Goal: Information Seeking & Learning: Check status

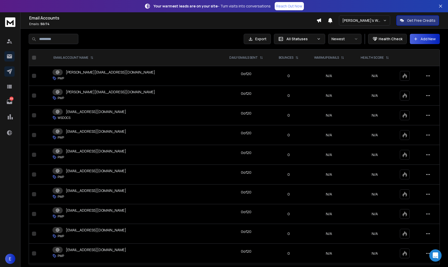
click at [10, 74] on icon at bounding box center [9, 71] width 5 height 5
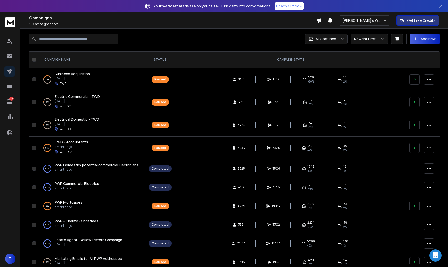
click at [70, 184] on span "PWP Mortgages" at bounding box center [69, 202] width 28 height 5
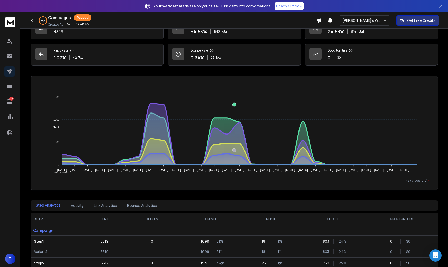
scroll to position [80, 0]
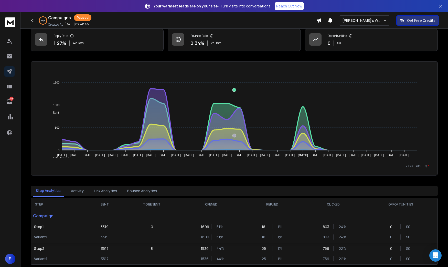
click at [130, 184] on button "Bounce Analytics" at bounding box center [142, 190] width 36 height 11
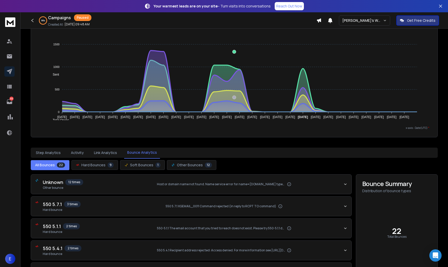
scroll to position [165, 0]
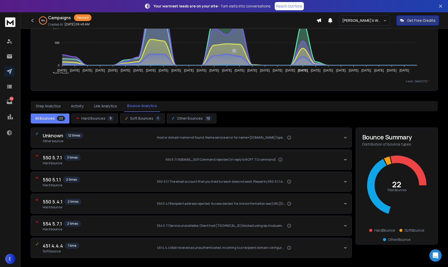
click at [122, 139] on div "Unknown 12 times Other bounce" at bounding box center [189, 137] width 309 height 11
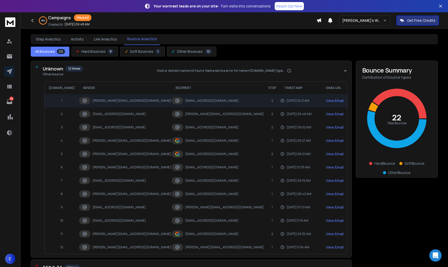
scroll to position [231, 0]
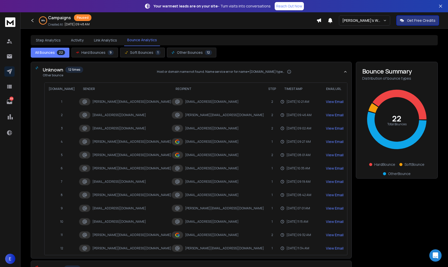
click at [100, 70] on div "Unknown 12 times Other bounce" at bounding box center [189, 71] width 309 height 11
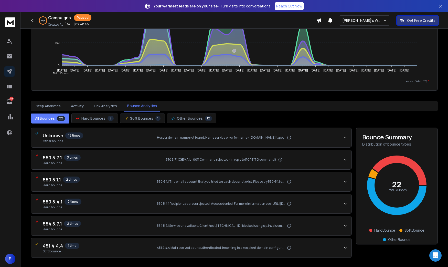
click at [110, 157] on div "550 5.7.1 3 times Hard bounce" at bounding box center [189, 159] width 309 height 11
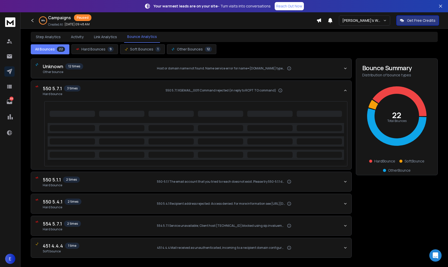
scroll to position [218, 0]
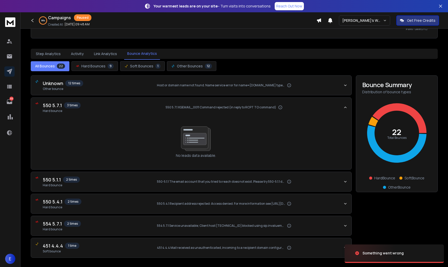
click at [365, 182] on div "Hard Bounce Soft Bounce Other Bounce" at bounding box center [396, 183] width 81 height 14
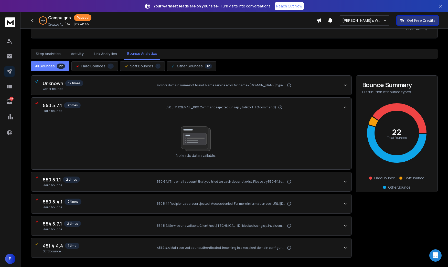
click at [260, 184] on button "451 4.4.4 1 time Soft bounce 451 4.4.4 Mail received as unauthenticated, incomi…" at bounding box center [191, 247] width 321 height 19
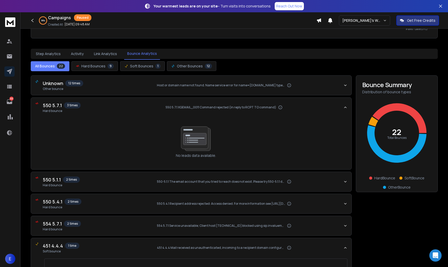
click at [260, 184] on button "451 4.4.4 1 time Soft bounce 451 4.4.4 Mail received as unauthenticated, incomi…" at bounding box center [191, 247] width 321 height 19
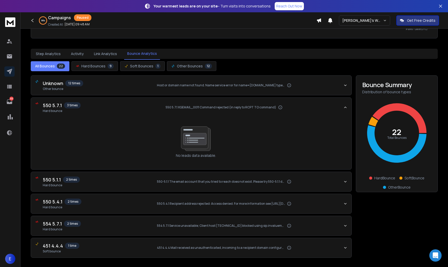
click at [260, 184] on button "451 4.4.4 1 time Soft bounce 451 4.4.4 Mail received as unauthenticated, incomi…" at bounding box center [191, 247] width 321 height 19
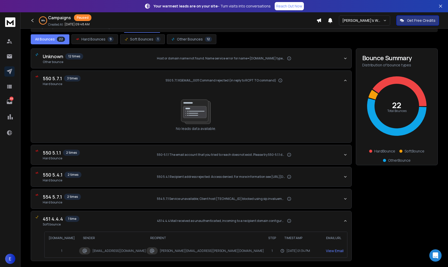
scroll to position [248, 0]
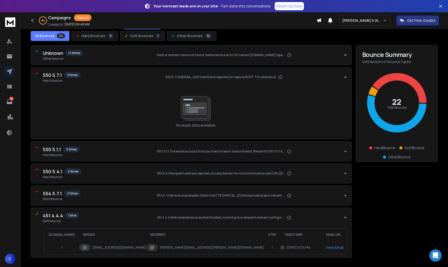
click at [257, 153] on span "550-5.1.1 The email account that you tried to reach does not exist. Please try …" at bounding box center [221, 151] width 128 height 4
click at [210, 154] on div "550 5.1.1 2 times Hard bounce" at bounding box center [189, 151] width 309 height 11
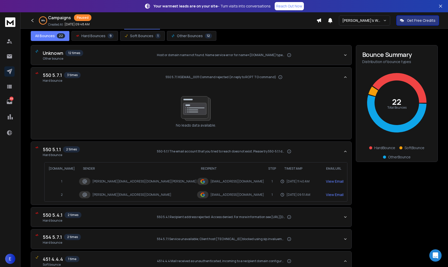
click at [210, 152] on span "550-5.1.1 The email account that you tried to reach does not exist. Please try …" at bounding box center [221, 151] width 128 height 4
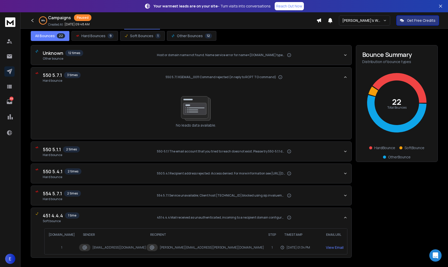
click at [179, 184] on th "Recipient" at bounding box center [205, 235] width 118 height 12
click at [184, 184] on span "451 4.4.4 Mail received as unauthenticated, incoming to a recipient domain conf…" at bounding box center [221, 218] width 128 height 4
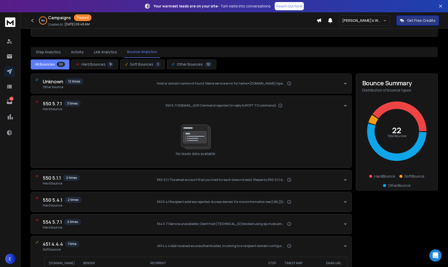
scroll to position [218, 0]
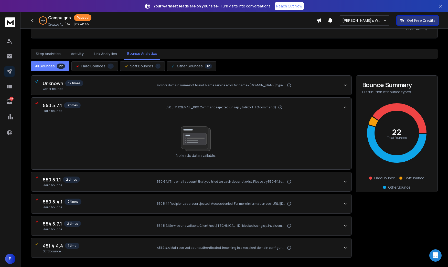
click at [185, 184] on div "550 5.4.1 2 times Hard bounce 550 5.4.1 Recipient address rejected: Access deni…" at bounding box center [191, 204] width 321 height 20
click at [183, 184] on div "554 5.7.1 2 times Hard bounce 554 5.7.1 Service unavailable; Client host [TECHN…" at bounding box center [191, 226] width 321 height 20
click at [181, 184] on div "554 5.7.1 2 times Hard bounce" at bounding box center [189, 225] width 309 height 11
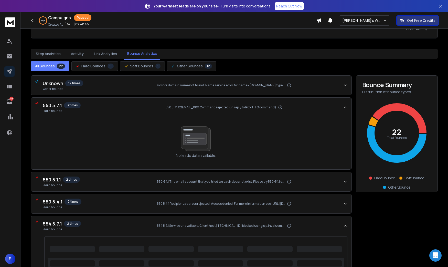
click at [181, 184] on div "554 5.7.1 2 times Hard bounce" at bounding box center [189, 225] width 309 height 11
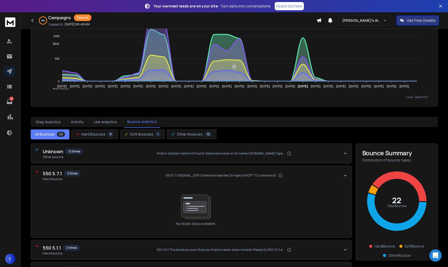
scroll to position [149, 0]
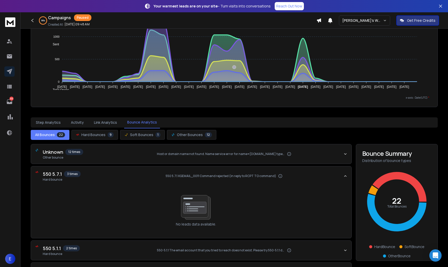
click at [121, 157] on div "Unknown 12 times Other bounce" at bounding box center [189, 153] width 309 height 11
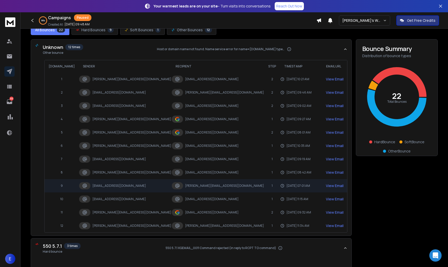
scroll to position [253, 0]
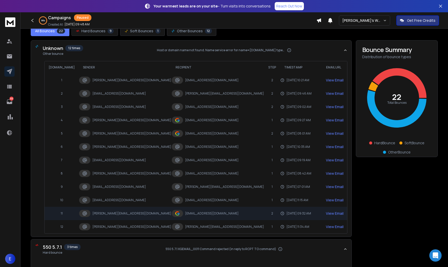
click at [264, 184] on td "2" at bounding box center [272, 213] width 16 height 13
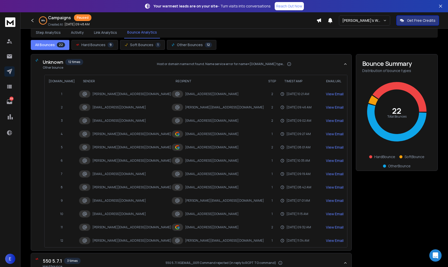
click at [188, 65] on span "Host or domain name not found. Name service error for name=[DOMAIN_NAME] type=A…" at bounding box center [221, 64] width 128 height 4
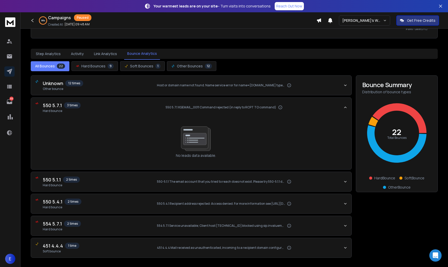
click at [288, 112] on div "550 5.7.1 3 times Hard bounce" at bounding box center [189, 107] width 309 height 11
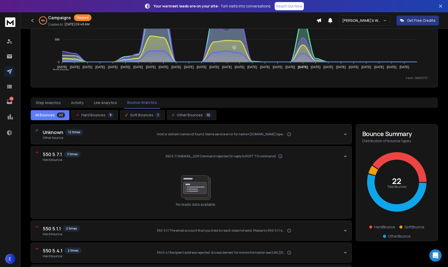
scroll to position [165, 0]
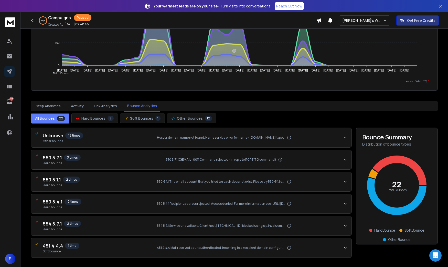
click at [286, 154] on div "550 5.7.1 3 times Hard bounce" at bounding box center [189, 159] width 309 height 11
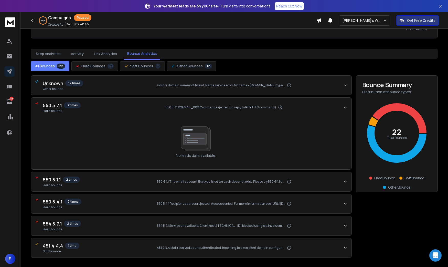
click at [325, 104] on div "550 5.7.1 3 times Hard bounce" at bounding box center [189, 107] width 309 height 11
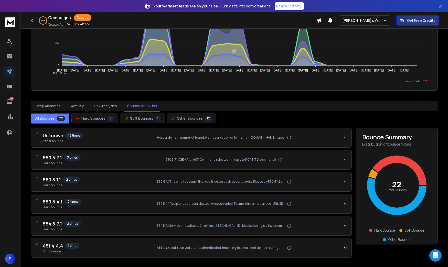
click at [232, 184] on span "554 5.7.1 Service unavailable; Client host [TECHNICAL_ID] blocked using sip.inv…" at bounding box center [221, 226] width 128 height 4
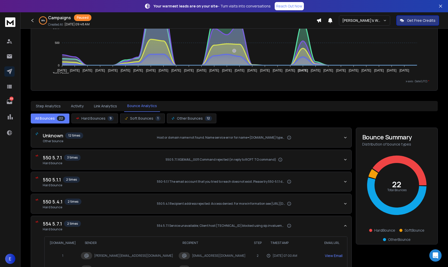
click at [233, 184] on span "554 5.7.1 Service unavailable; Client host [TECHNICAL_ID] blocked using sip.inv…" at bounding box center [221, 226] width 128 height 4
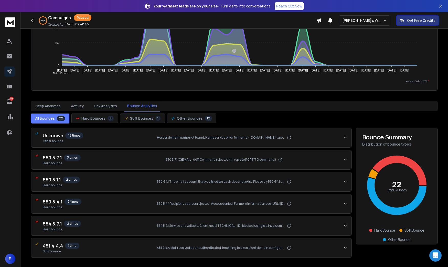
click at [241, 184] on span "451 4.4.4 Mail received as unauthenticated, incoming to a recipient domain conf…" at bounding box center [221, 248] width 128 height 4
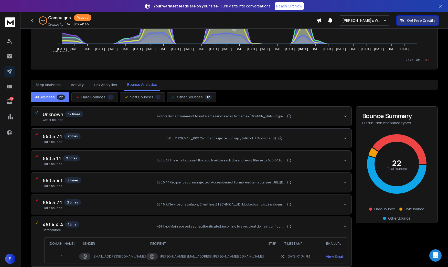
scroll to position [196, 0]
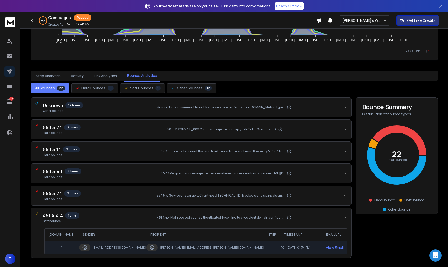
drag, startPoint x: 92, startPoint y: 249, endPoint x: 132, endPoint y: 249, distance: 40.2
click at [132, 184] on div "[EMAIL_ADDRESS][DOMAIN_NAME]" at bounding box center [112, 247] width 67 height 7
drag, startPoint x: 122, startPoint y: 248, endPoint x: 95, endPoint y: 247, distance: 27.7
click at [95, 184] on div "[EMAIL_ADDRESS][DOMAIN_NAME]" at bounding box center [112, 247] width 67 height 7
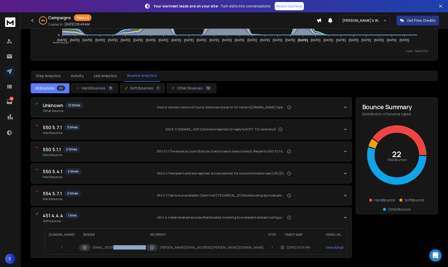
click at [186, 184] on span "451 4.4.4 Mail received as unauthenticated, incoming to a recipient domain conf…" at bounding box center [221, 218] width 128 height 4
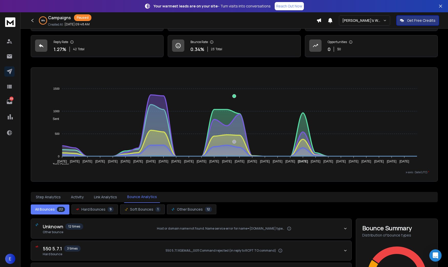
scroll to position [165, 0]
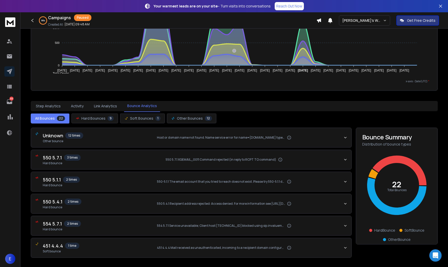
click at [102, 161] on div "550 5.7.1 3 times Hard bounce" at bounding box center [189, 159] width 309 height 11
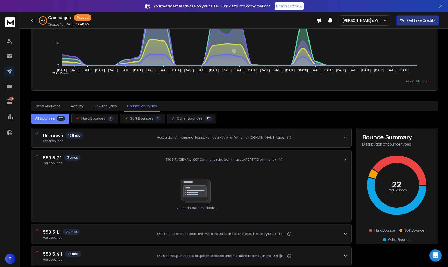
click at [102, 161] on div "550 5.7.1 3 times Hard bounce" at bounding box center [189, 159] width 309 height 11
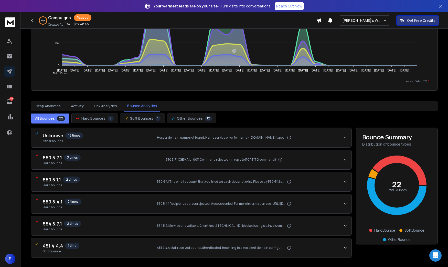
click at [111, 142] on div "Unknown 12 times Other bounce" at bounding box center [189, 137] width 309 height 11
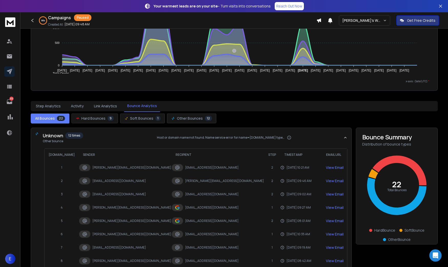
click at [111, 142] on div "Unknown 12 times Other bounce" at bounding box center [189, 137] width 309 height 11
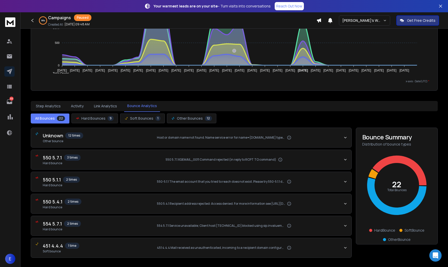
click at [111, 142] on div "Unknown 12 times Other bounce" at bounding box center [189, 137] width 309 height 11
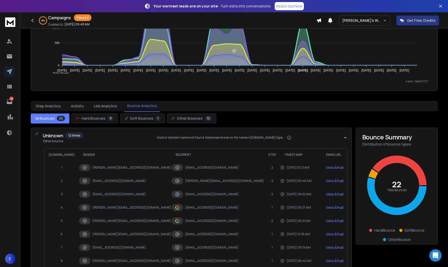
click at [111, 142] on div "Unknown 12 times Other bounce" at bounding box center [189, 137] width 309 height 11
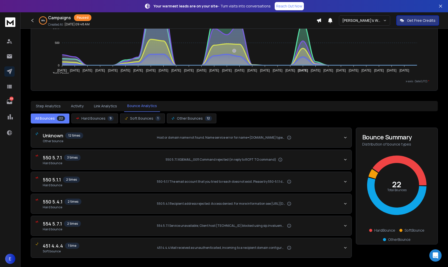
click at [113, 184] on div "550 5.4.1 2 times Hard bounce" at bounding box center [189, 203] width 309 height 11
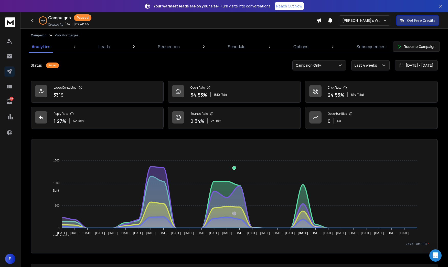
scroll to position [0, 0]
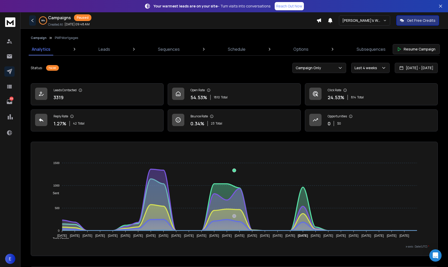
click at [34, 21] on icon at bounding box center [32, 20] width 5 height 5
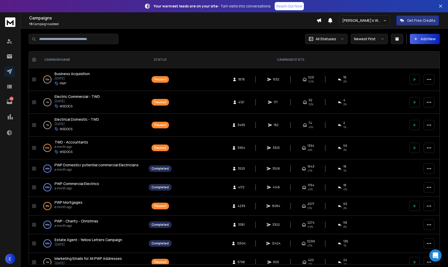
click at [76, 184] on span "PWP Mortgages" at bounding box center [69, 202] width 28 height 5
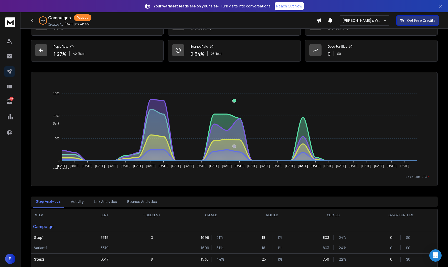
scroll to position [87, 0]
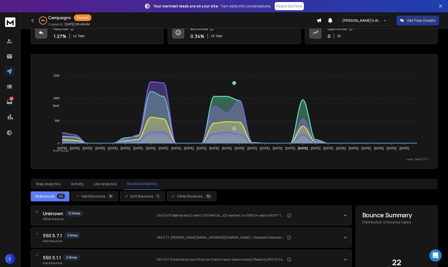
click at [131, 183] on button "Bounce Analytics" at bounding box center [142, 184] width 36 height 12
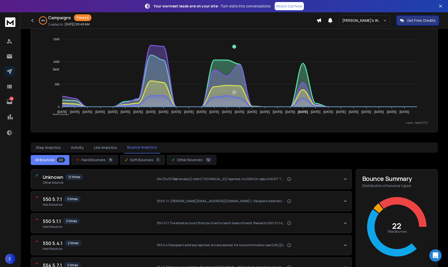
scroll to position [125, 0]
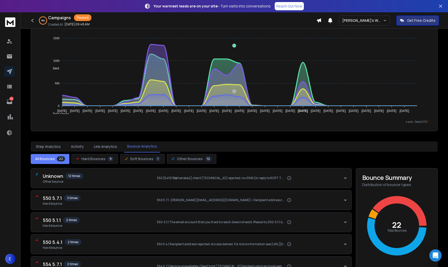
click at [166, 181] on div "Unknown 12 times Other bounce" at bounding box center [189, 177] width 309 height 11
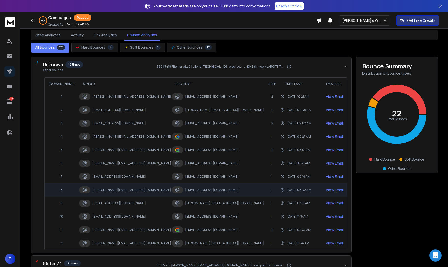
scroll to position [236, 0]
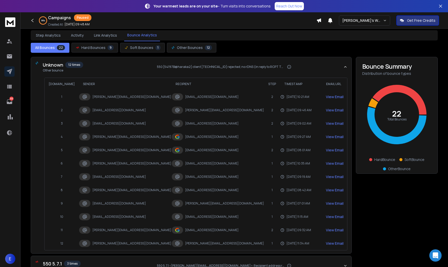
click at [139, 59] on button "Unknown 12 times Other bounce 550 [54197B@haraka2] client [TECHNICAL_ID] reject…" at bounding box center [191, 66] width 321 height 19
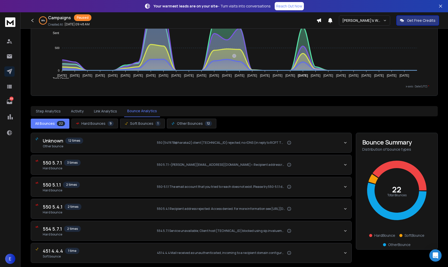
scroll to position [161, 0]
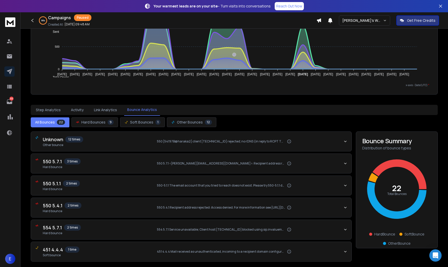
click at [142, 184] on div "550 5.1.1 2 times Hard bounce" at bounding box center [189, 185] width 309 height 11
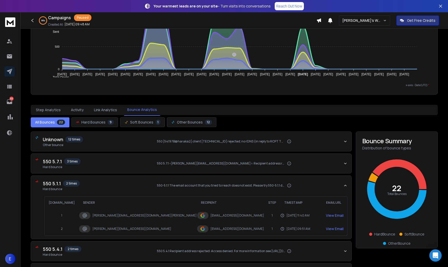
click at [142, 184] on div "550 5.1.1 2 times Hard bounce" at bounding box center [189, 185] width 309 height 11
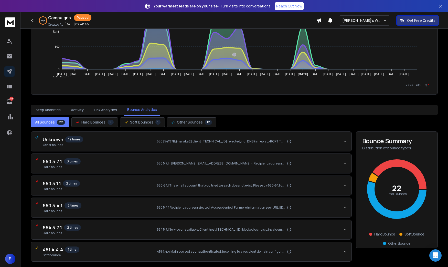
click at [144, 184] on div "550 5.4.1 2 times Hard bounce" at bounding box center [189, 207] width 309 height 11
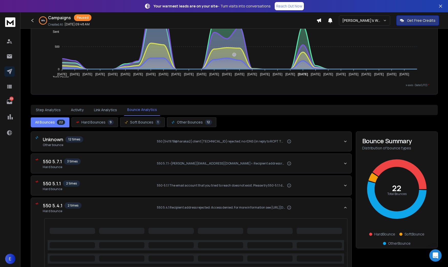
click at [144, 184] on div "550 5.4.1 2 times Hard bounce" at bounding box center [189, 207] width 309 height 11
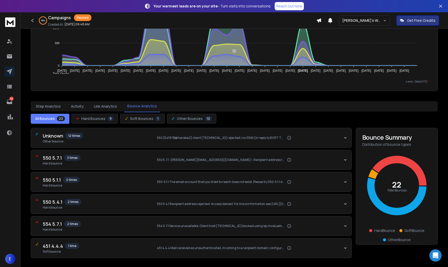
scroll to position [165, 0]
click at [216, 184] on div "451 4.4.4 1 time Soft bounce" at bounding box center [189, 247] width 309 height 11
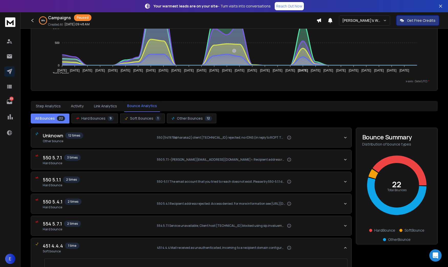
click at [216, 184] on div "451 4.4.4 1 time Soft bounce" at bounding box center [189, 247] width 309 height 11
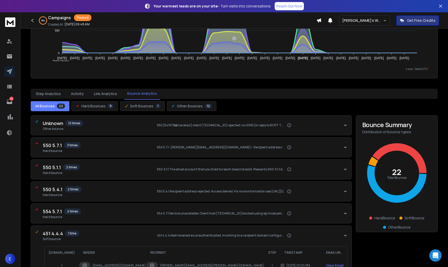
scroll to position [196, 0]
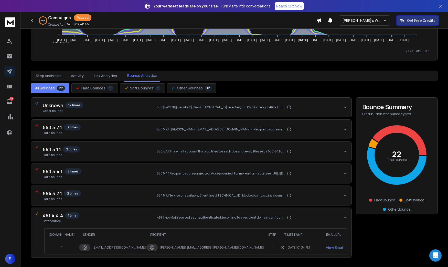
click at [243, 184] on button "451 4.4.4 1 time Soft bounce 451 4.4.4 Mail received as unauthenticated, incomi…" at bounding box center [191, 217] width 321 height 19
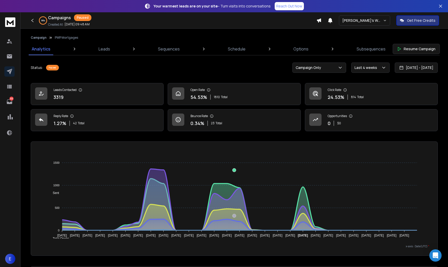
scroll to position [0, 0]
click at [30, 22] on icon at bounding box center [32, 20] width 5 height 5
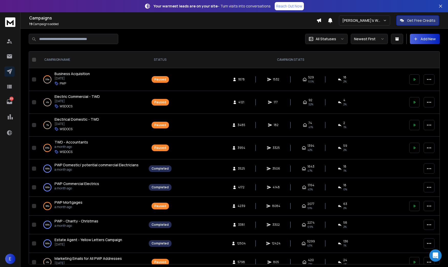
click at [75, 184] on p "a month ago" at bounding box center [69, 207] width 28 height 4
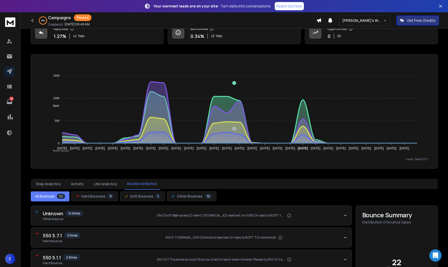
click at [139, 184] on button "Bounce Analytics" at bounding box center [142, 184] width 36 height 12
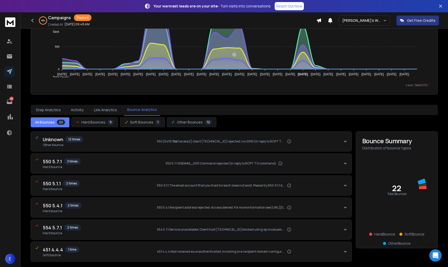
scroll to position [165, 0]
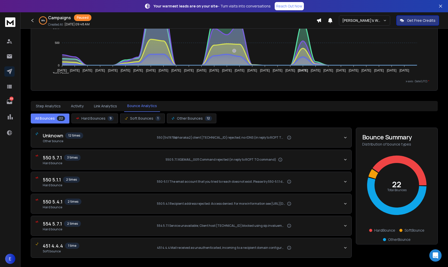
click at [264, 143] on div "Unknown 12 times Other bounce" at bounding box center [189, 137] width 309 height 11
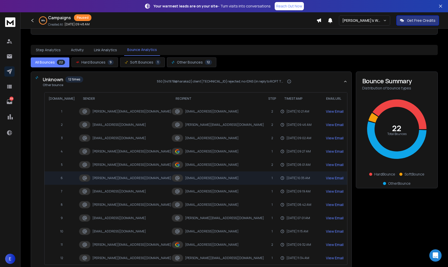
scroll to position [223, 0]
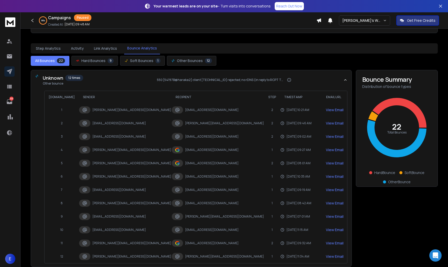
click at [312, 85] on div "Unknown 12 times Other bounce" at bounding box center [189, 79] width 309 height 11
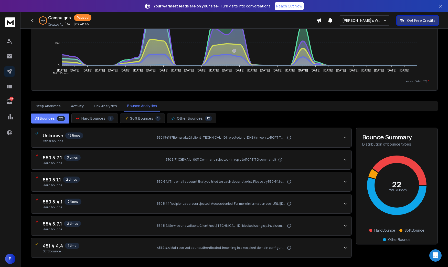
click at [205, 160] on span "550 5.7.1 XGEMAIL_0011 Command rejected (in reply to RCPT TO command)" at bounding box center [221, 160] width 111 height 4
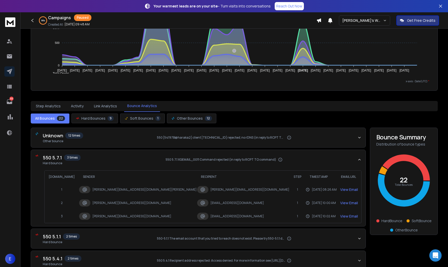
click at [152, 184] on div "550 5.1.1 2 times Hard bounce" at bounding box center [196, 238] width 323 height 11
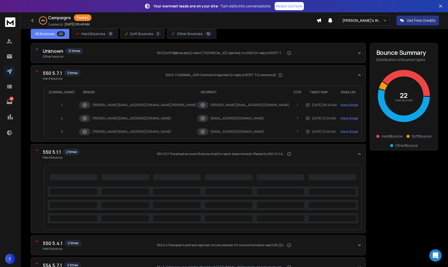
scroll to position [250, 0]
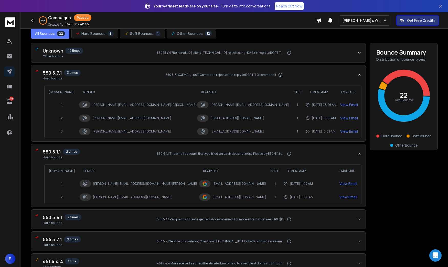
click at [167, 184] on span "550 5.4.1 Recipient address rejected: Access denied. For more information see […" at bounding box center [221, 219] width 128 height 4
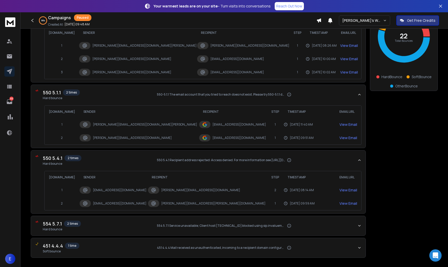
click at [149, 184] on div "554 5.7.1 2 times Hard bounce" at bounding box center [196, 225] width 323 height 11
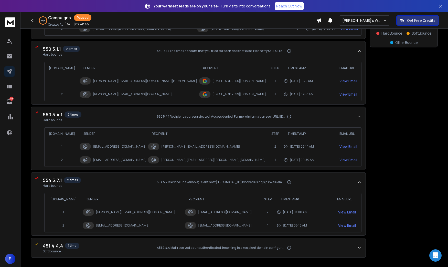
click at [147, 184] on div "451 4.4.4 1 time Soft bounce" at bounding box center [196, 247] width 323 height 11
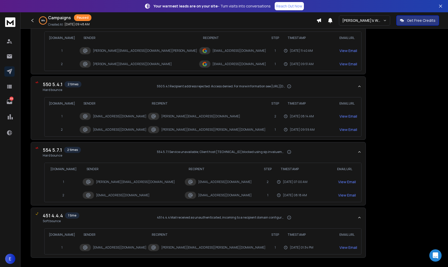
scroll to position [383, 0]
click at [257, 158] on button "554 5.7.1 2 times Hard bounce 554 5.7.1 Service unavailable; Client host [TECHN…" at bounding box center [198, 151] width 335 height 19
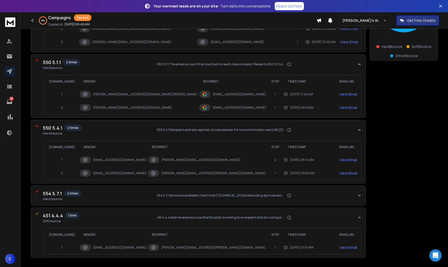
click at [249, 184] on div "451 4.4.4 1 time Soft bounce" at bounding box center [196, 217] width 323 height 11
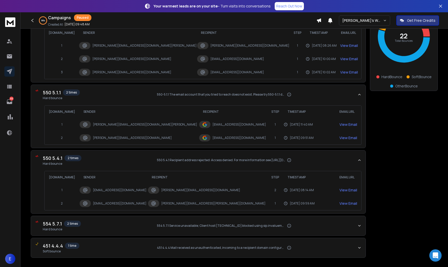
click at [257, 163] on div "550 5.4.1 2 times Hard bounce" at bounding box center [196, 160] width 323 height 11
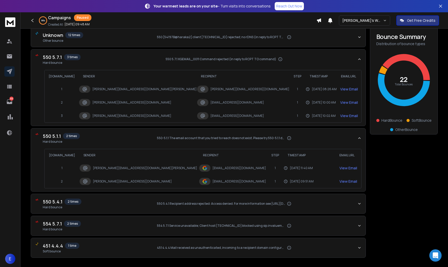
click at [268, 143] on div "550 5.1.1 2 times Hard bounce" at bounding box center [196, 137] width 323 height 11
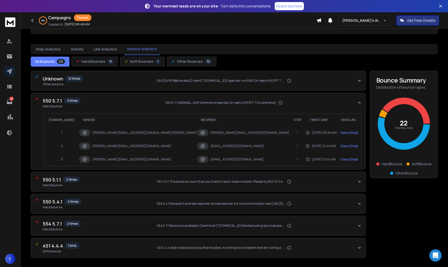
click at [268, 107] on div "550 5.7.1 3 times Hard bounce" at bounding box center [196, 102] width 323 height 11
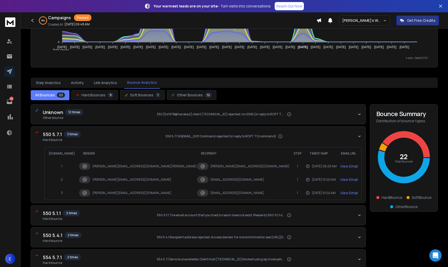
scroll to position [165, 0]
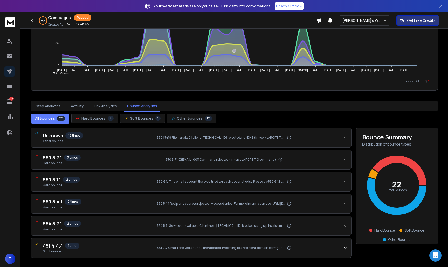
click at [288, 135] on div "Unknown 12 times Other bounce" at bounding box center [189, 137] width 309 height 11
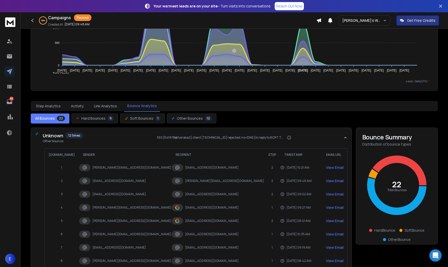
click at [297, 137] on div "Unknown 12 times Other bounce" at bounding box center [189, 137] width 309 height 11
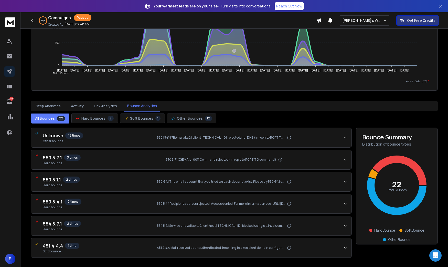
click at [305, 161] on div "550 5.7.1 3 times Hard bounce" at bounding box center [189, 159] width 309 height 11
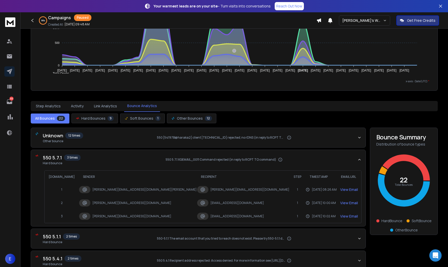
click at [305, 161] on div "550 5.7.1 3 times Hard bounce" at bounding box center [196, 159] width 323 height 11
click at [309, 156] on div "550 5.7.1 3 times Hard bounce" at bounding box center [196, 159] width 323 height 11
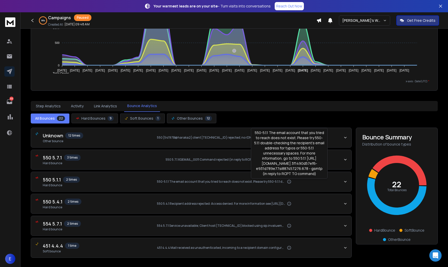
click at [289, 181] on icon "button" at bounding box center [290, 182] width 4 height 4
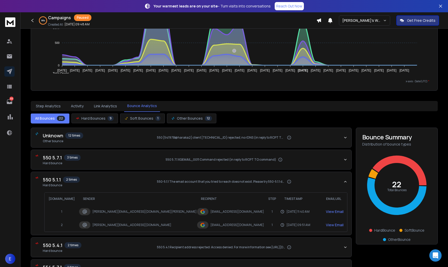
click at [294, 181] on div "550 5.1.1 2 times Hard bounce" at bounding box center [189, 181] width 309 height 11
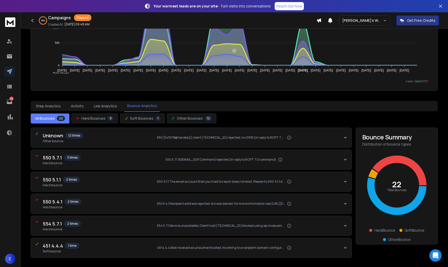
click at [295, 184] on button "550 5.4.1 2 times Hard bounce 550 5.4.1 Recipient address rejected: Access deni…" at bounding box center [191, 203] width 321 height 19
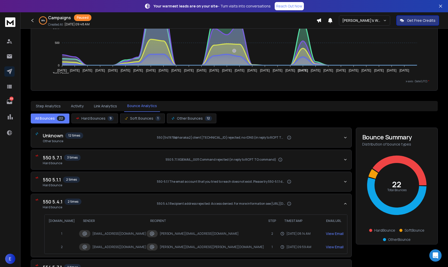
click at [295, 184] on button "550 5.4.1 2 times Hard bounce 550 5.4.1 Recipient address rejected: Access deni…" at bounding box center [191, 203] width 321 height 19
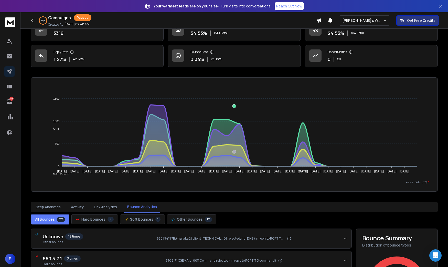
scroll to position [0, 0]
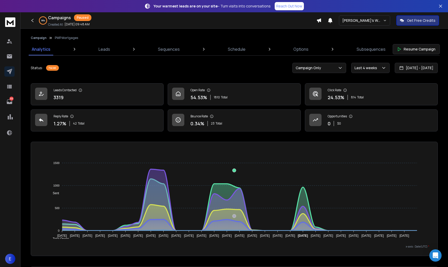
click at [214, 184] on div "Sent Total Opens Unique Opens Links Clicked Total Replies 1500 1500 1000 1000 5…" at bounding box center [234, 196] width 391 height 94
click at [301, 49] on p "Options" at bounding box center [301, 49] width 15 height 6
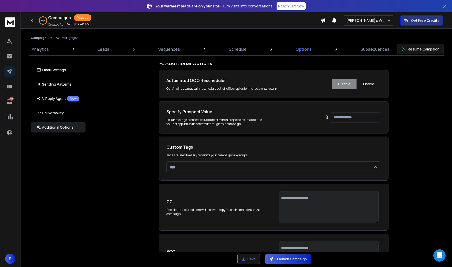
scroll to position [951, 0]
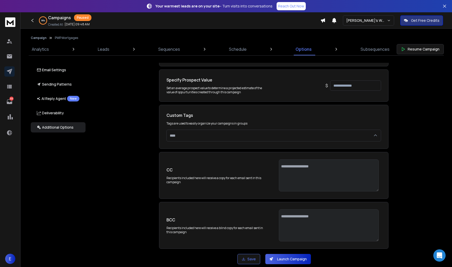
click at [68, 105] on div "Email Settings Sending Patterns AI Reply Agent New Deliverability Additional Op…" at bounding box center [58, 99] width 55 height 68
click at [64, 110] on button "Deliverability" at bounding box center [58, 113] width 55 height 10
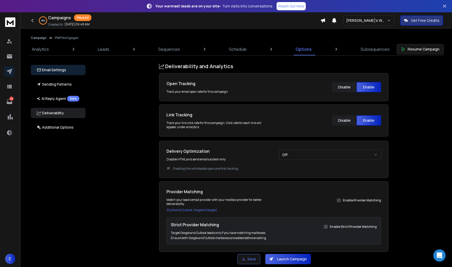
click at [69, 71] on button "Email Settings" at bounding box center [58, 70] width 55 height 10
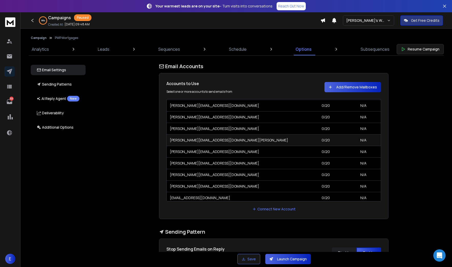
scroll to position [625, 0]
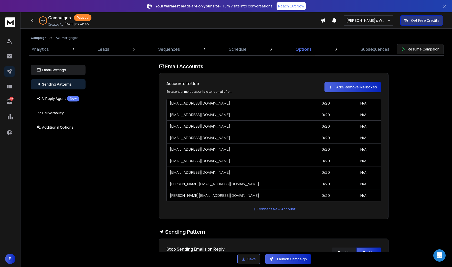
click at [60, 89] on button "Sending Patterns" at bounding box center [58, 84] width 55 height 10
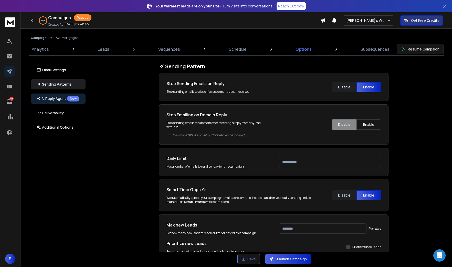
click at [61, 95] on button "AI Reply Agent New" at bounding box center [58, 99] width 55 height 10
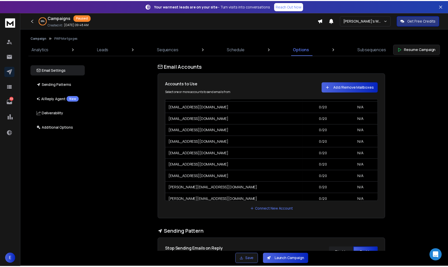
scroll to position [616, 0]
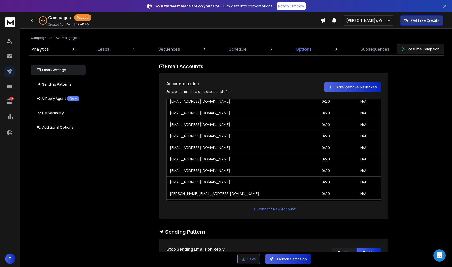
click at [37, 52] on p "Analytics" at bounding box center [40, 49] width 17 height 6
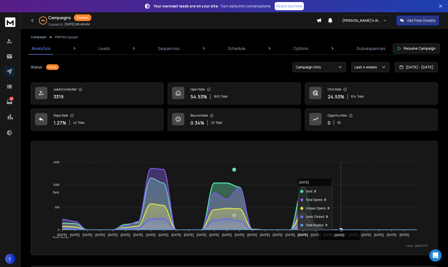
scroll to position [1, 0]
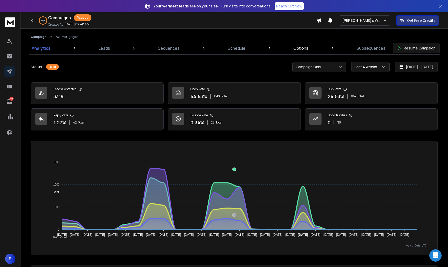
click at [301, 47] on p "Options" at bounding box center [301, 48] width 15 height 6
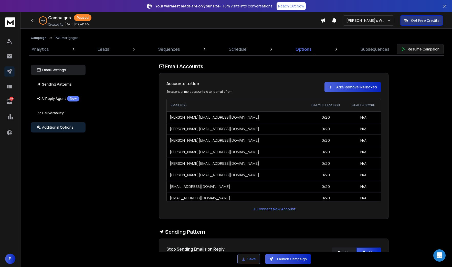
click at [56, 127] on p "Additional Options" at bounding box center [55, 127] width 37 height 5
click at [364, 50] on p "Subsequences" at bounding box center [375, 49] width 29 height 6
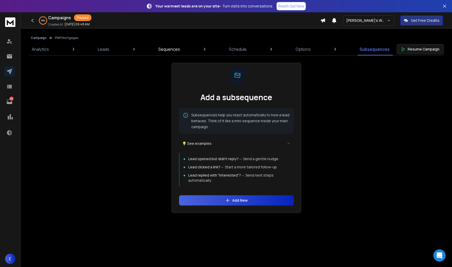
click at [172, 53] on link "Sequences" at bounding box center [169, 49] width 28 height 12
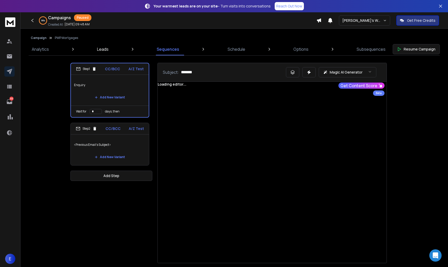
click at [107, 47] on p "Leads" at bounding box center [103, 49] width 12 height 6
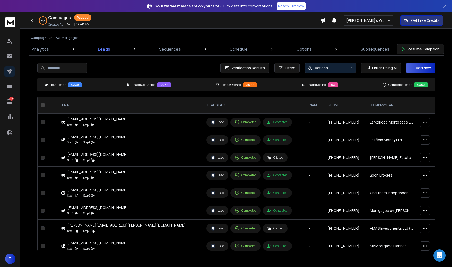
click at [333, 67] on div "Actions" at bounding box center [327, 67] width 39 height 5
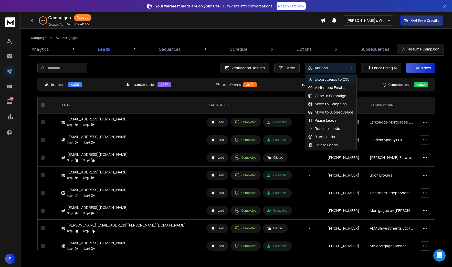
click at [333, 67] on div "Actions" at bounding box center [327, 67] width 39 height 5
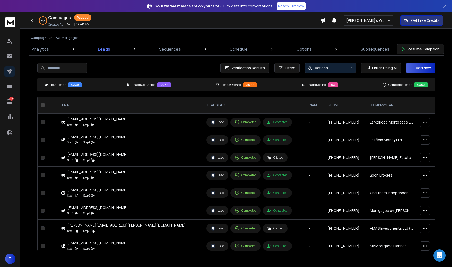
click at [332, 67] on div "Actions" at bounding box center [327, 67] width 39 height 5
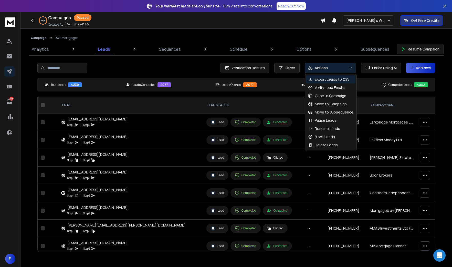
click at [332, 67] on div "Actions" at bounding box center [327, 67] width 39 height 5
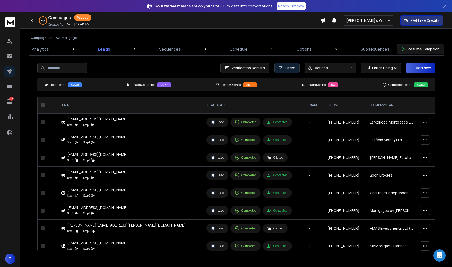
click at [286, 65] on button "Filters" at bounding box center [286, 68] width 25 height 10
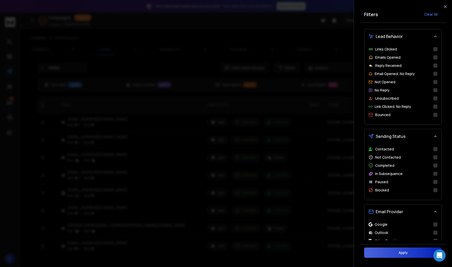
click at [365, 116] on button "Bounced" at bounding box center [436, 115] width 4 height 4
click at [365, 184] on div "Apply" at bounding box center [403, 252] width 86 height 17
click at [365, 184] on button "Apply" at bounding box center [403, 253] width 78 height 10
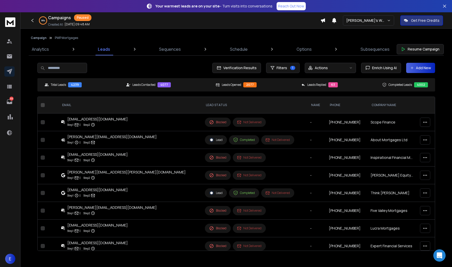
click at [237, 158] on div "Not Delivered" at bounding box center [249, 158] width 24 height 4
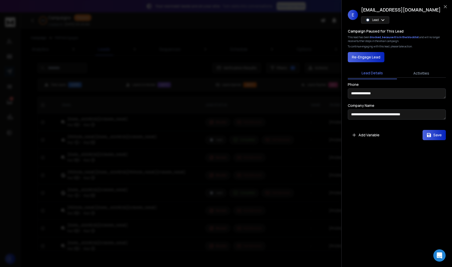
click at [365, 72] on button "Activities" at bounding box center [421, 73] width 49 height 11
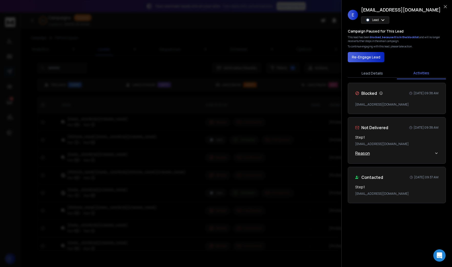
click at [365, 153] on icon "button" at bounding box center [437, 153] width 4 height 4
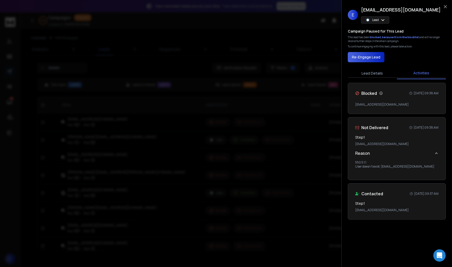
click at [365, 110] on div "Blocked [DATE] 09:38 AM [EMAIL_ADDRESS][DOMAIN_NAME]" at bounding box center [397, 98] width 98 height 31
click at [365, 8] on icon "button" at bounding box center [445, 6] width 5 height 5
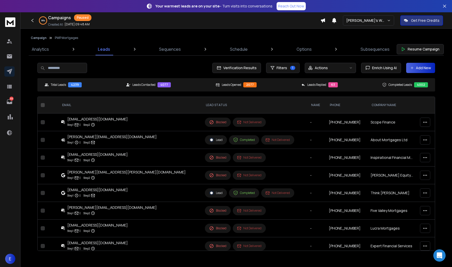
click at [262, 184] on div "Blocked Not Delivered" at bounding box center [254, 210] width 99 height 9
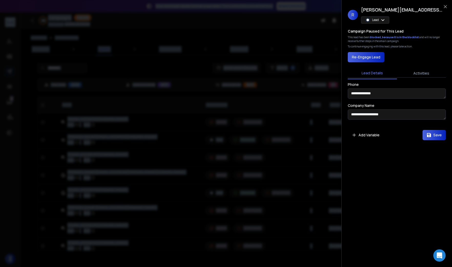
click at [240, 184] on div at bounding box center [226, 133] width 452 height 267
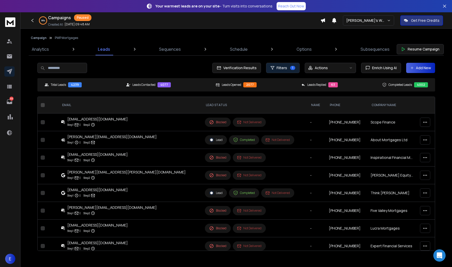
click at [284, 65] on span "Filters" at bounding box center [282, 67] width 11 height 5
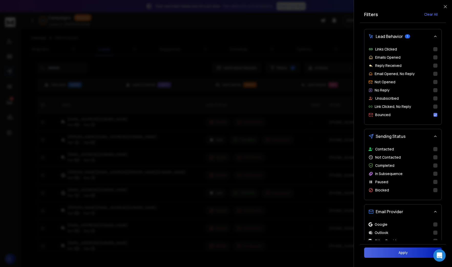
click at [281, 83] on div at bounding box center [226, 133] width 452 height 267
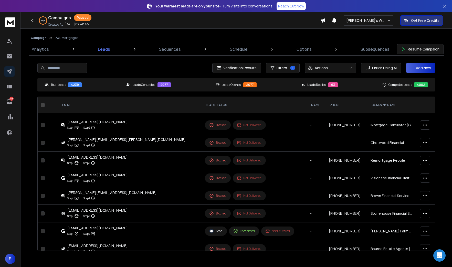
scroll to position [199, 0]
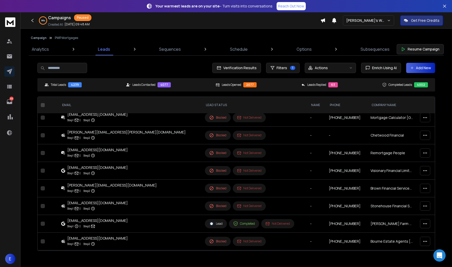
click at [209, 184] on span at bounding box center [211, 223] width 5 height 5
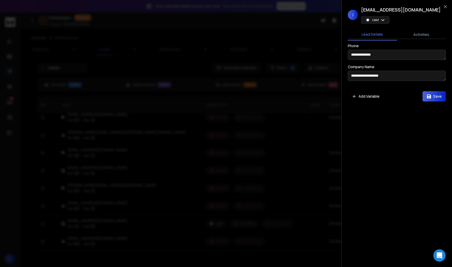
click at [190, 184] on div at bounding box center [226, 133] width 452 height 267
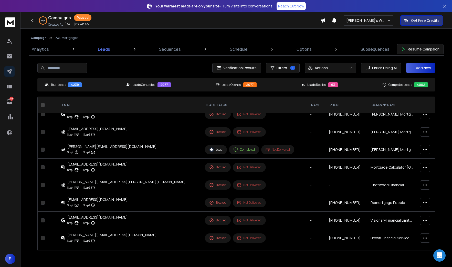
scroll to position [149, 0]
click at [282, 152] on div "Lead Completed Not Delivered" at bounding box center [254, 150] width 99 height 9
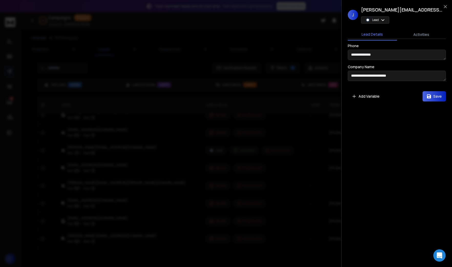
click at [268, 171] on div at bounding box center [226, 133] width 452 height 267
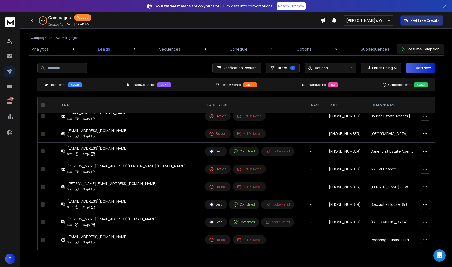
scroll to position [344, 0]
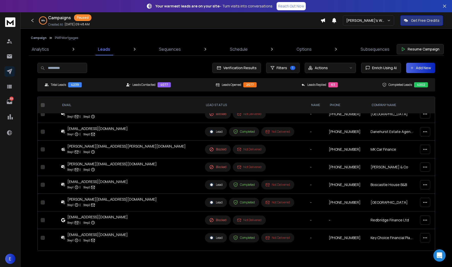
click at [239, 184] on div "Not Delivered" at bounding box center [249, 220] width 33 height 9
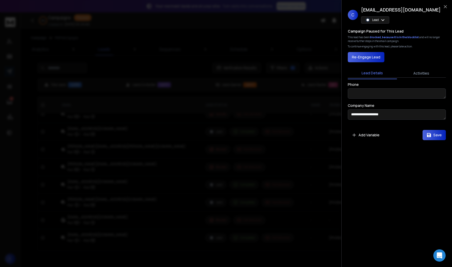
click at [365, 74] on button "Activities" at bounding box center [421, 73] width 49 height 11
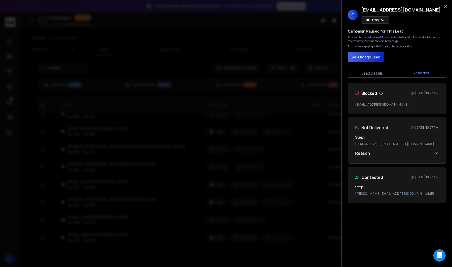
click at [251, 173] on div at bounding box center [226, 133] width 452 height 267
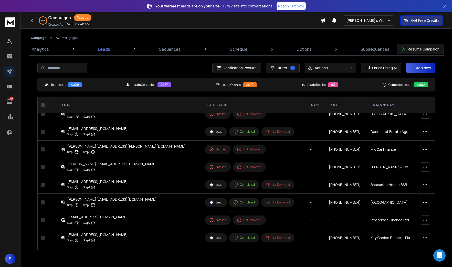
click at [209, 151] on div "Blocked" at bounding box center [217, 149] width 17 height 5
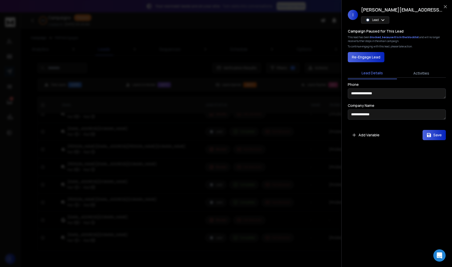
click at [243, 154] on div at bounding box center [226, 133] width 452 height 267
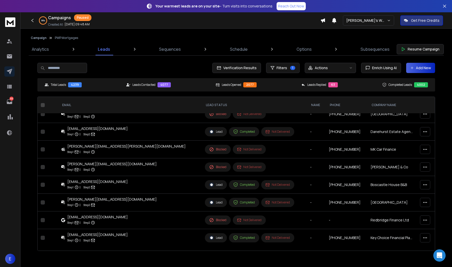
click at [247, 165] on div "Blocked Not Delivered" at bounding box center [254, 166] width 99 height 9
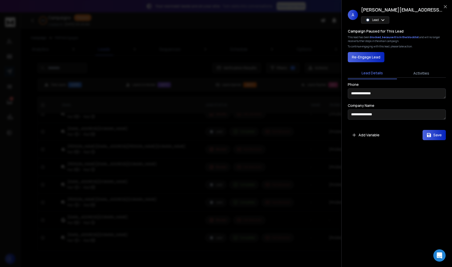
click at [246, 166] on div at bounding box center [226, 133] width 452 height 267
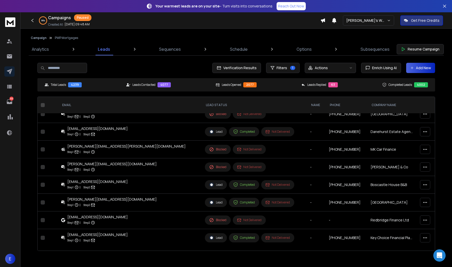
click at [274, 184] on div "Lead Completed Not Delivered" at bounding box center [254, 184] width 99 height 9
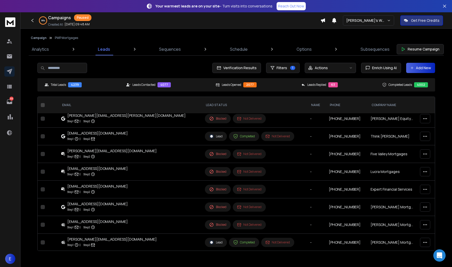
scroll to position [0, 0]
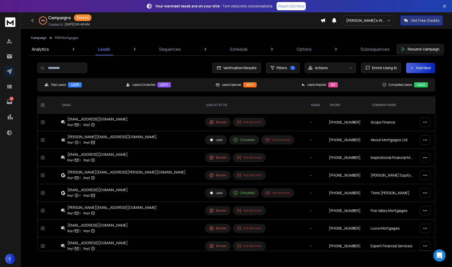
click at [48, 51] on p "Analytics" at bounding box center [40, 49] width 17 height 6
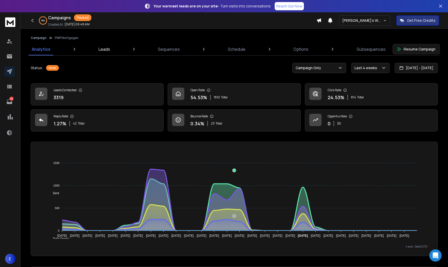
click at [98, 52] on link "Leads" at bounding box center [105, 49] width 18 height 12
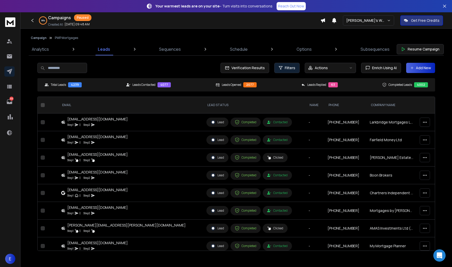
click at [297, 71] on button "Filters" at bounding box center [286, 68] width 25 height 10
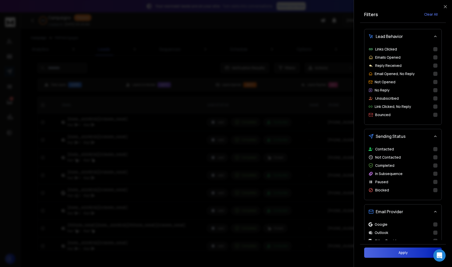
click at [294, 72] on div at bounding box center [226, 133] width 452 height 267
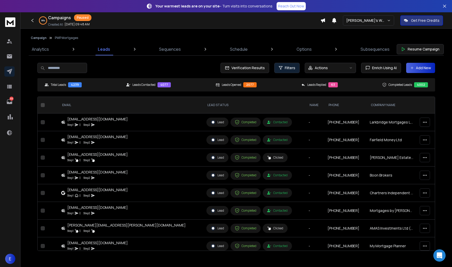
click at [295, 72] on button "Filters" at bounding box center [286, 68] width 25 height 10
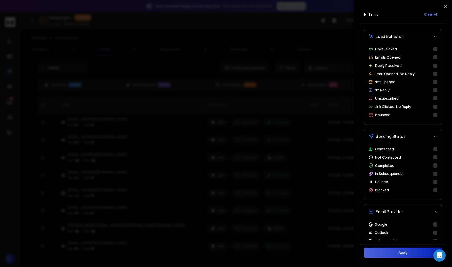
click at [365, 116] on button "Bounced" at bounding box center [436, 115] width 4 height 4
click at [365, 184] on button "Apply" at bounding box center [403, 253] width 78 height 10
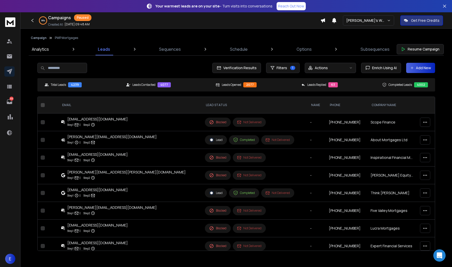
click at [46, 48] on p "Analytics" at bounding box center [40, 49] width 17 height 6
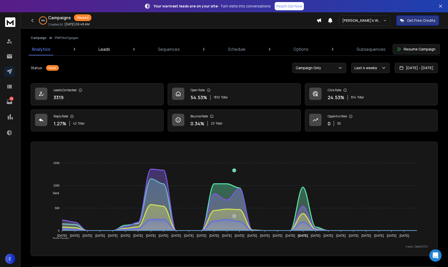
click at [108, 50] on p "Leads" at bounding box center [105, 49] width 12 height 6
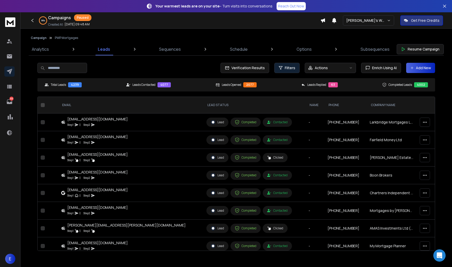
click at [294, 73] on button "Filters" at bounding box center [286, 68] width 25 height 10
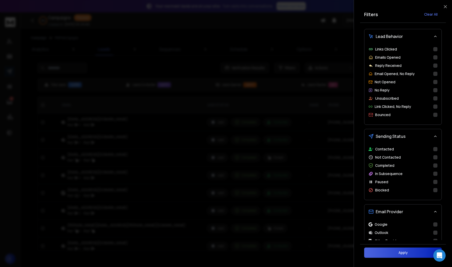
click at [365, 114] on button "Bounced" at bounding box center [436, 115] width 4 height 4
click at [365, 184] on button "Apply" at bounding box center [403, 253] width 78 height 10
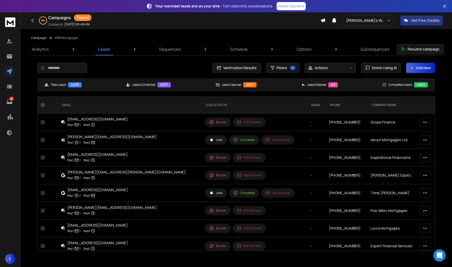
click at [27, 140] on div "Campaign PWP Mortgages Analytics Leads Sequences Schedule Options Subsequences …" at bounding box center [237, 141] width 432 height 224
